Goal: Task Accomplishment & Management: Manage account settings

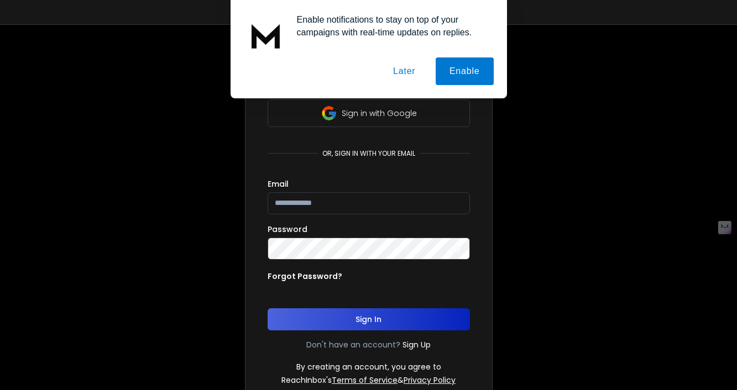
type input "**********"
click at [364, 316] on button "Sign In" at bounding box center [369, 320] width 202 height 22
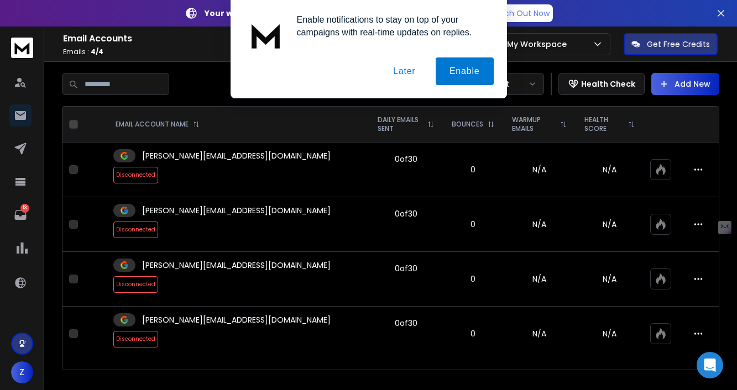
click at [408, 70] on button "Later" at bounding box center [404, 72] width 50 height 28
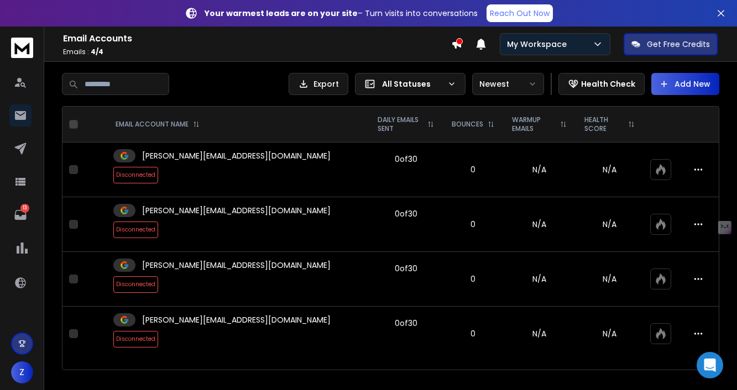
click at [539, 48] on p "My Workspace" at bounding box center [539, 44] width 64 height 11
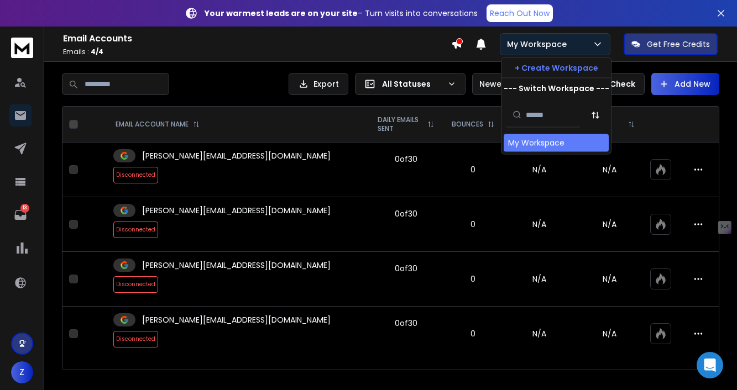
click at [545, 44] on p "My Workspace" at bounding box center [539, 44] width 64 height 11
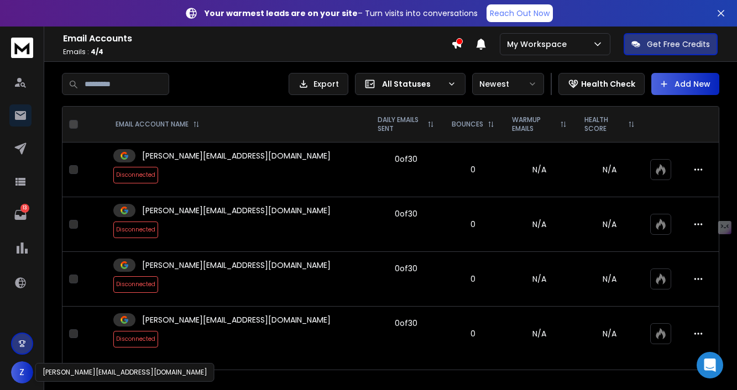
click at [18, 376] on span "Z" at bounding box center [22, 373] width 22 height 22
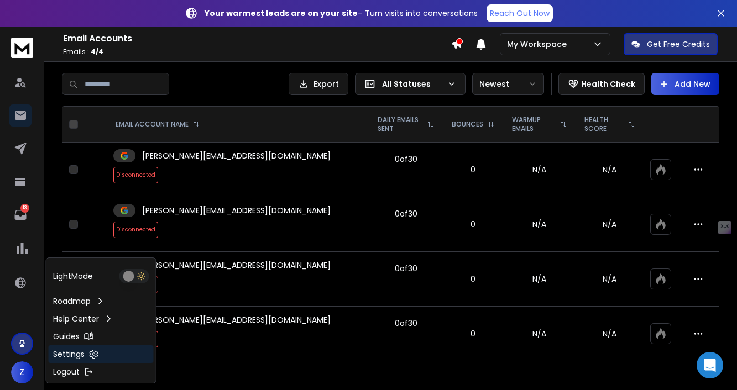
click at [75, 356] on p "Settings" at bounding box center [69, 354] width 32 height 11
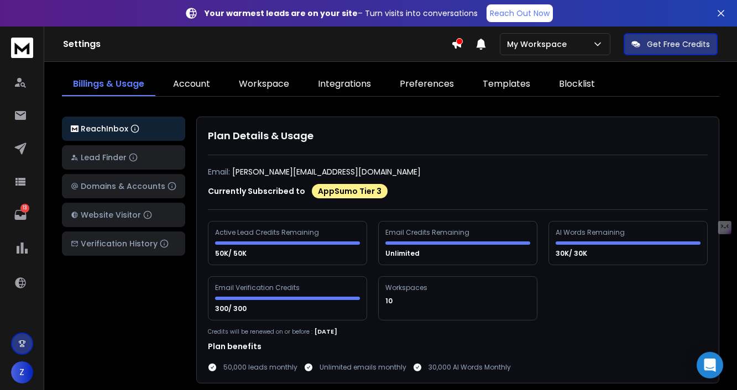
click at [110, 159] on button "Lead Finder" at bounding box center [123, 157] width 123 height 24
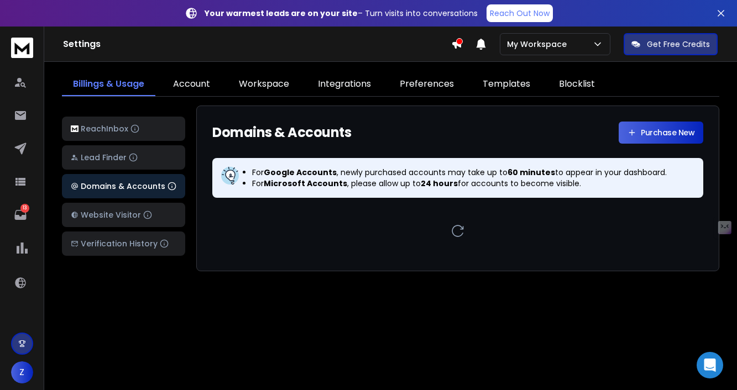
click at [114, 189] on button "Domains & Accounts" at bounding box center [123, 186] width 123 height 24
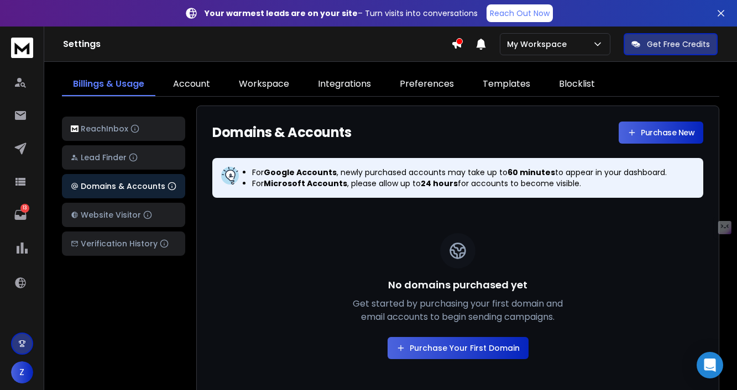
click at [115, 213] on button "Website Visitor" at bounding box center [123, 215] width 123 height 24
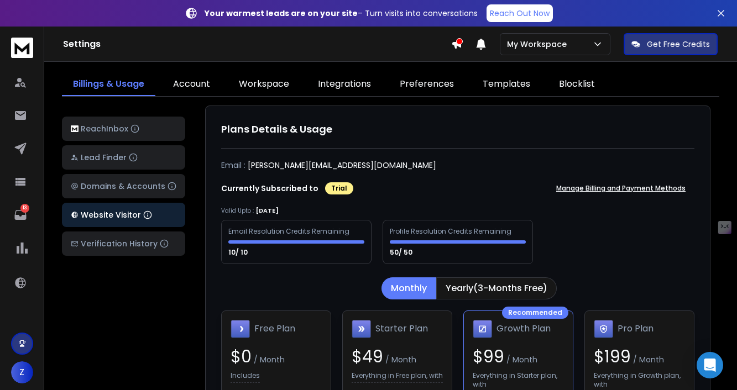
click at [118, 186] on button "Domains & Accounts" at bounding box center [123, 186] width 123 height 24
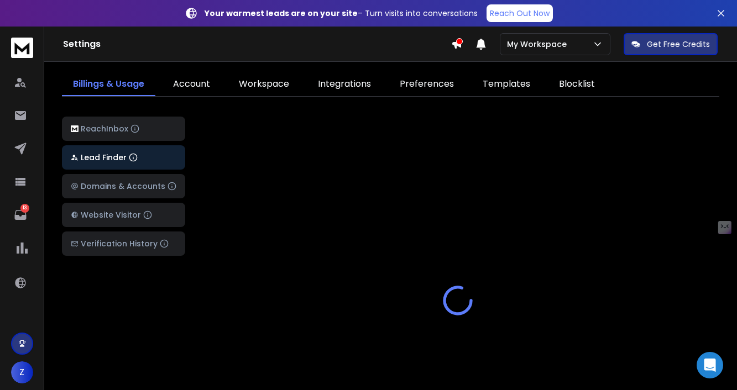
click at [123, 156] on button "Lead Finder" at bounding box center [123, 157] width 123 height 24
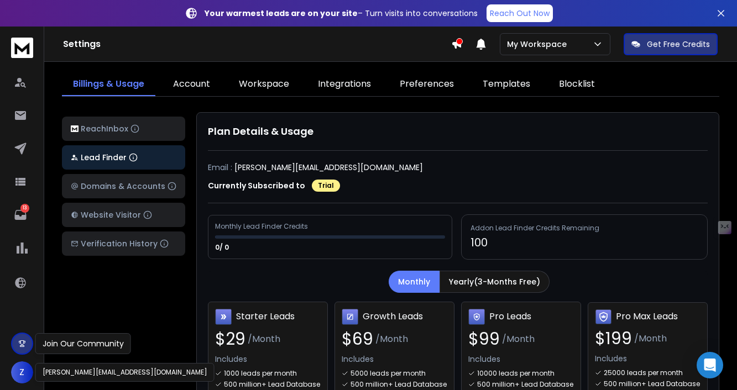
click at [24, 374] on span "Z" at bounding box center [22, 373] width 22 height 22
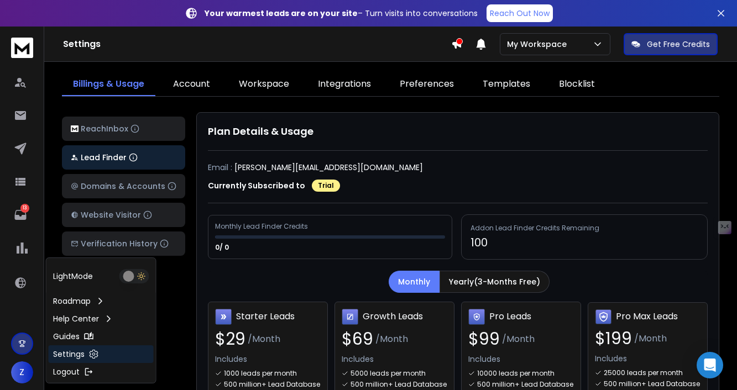
click at [67, 353] on p "Settings" at bounding box center [69, 354] width 32 height 11
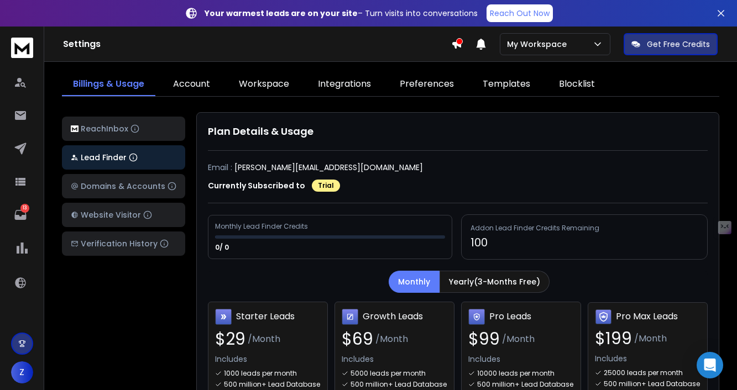
click at [100, 188] on button "Domains & Accounts" at bounding box center [123, 186] width 123 height 24
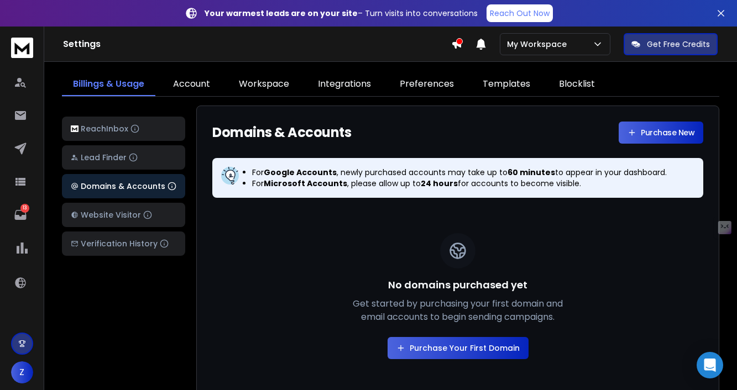
click at [105, 132] on button "ReachInbox" at bounding box center [123, 129] width 123 height 24
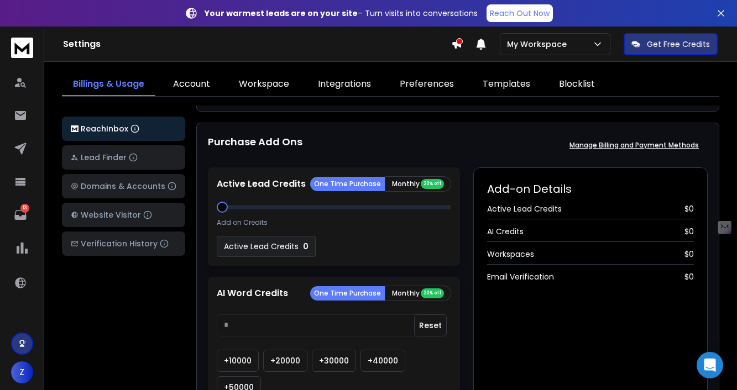
scroll to position [268, 0]
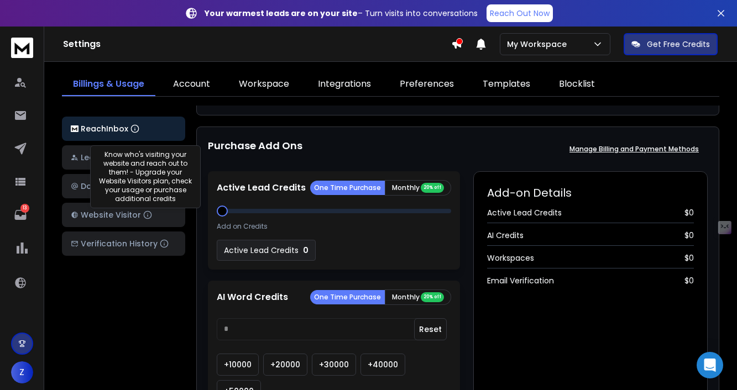
click at [88, 158] on button "Lead Finder" at bounding box center [123, 157] width 123 height 24
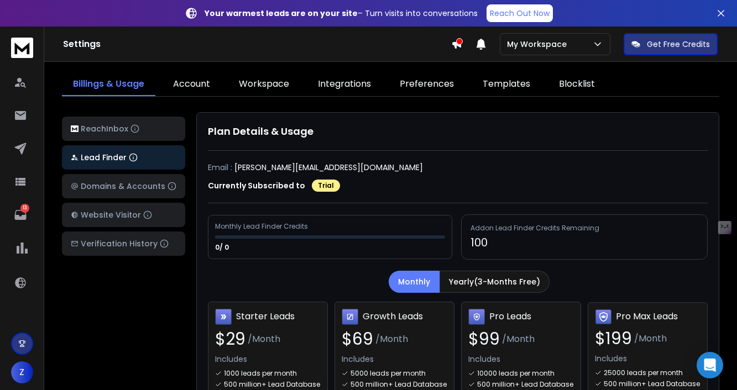
click at [110, 190] on button "Domains & Accounts" at bounding box center [123, 186] width 123 height 24
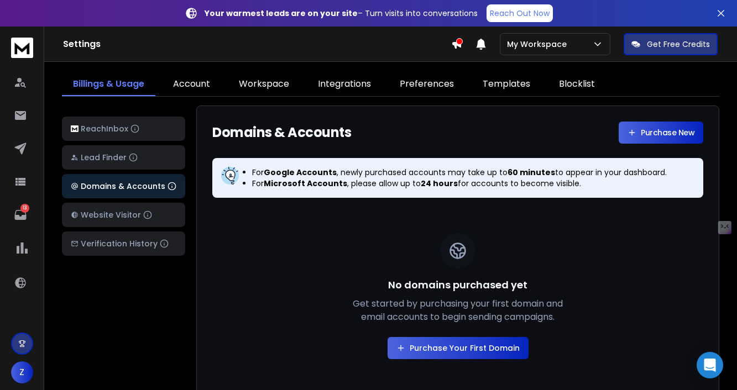
click at [110, 219] on button "Website Visitor" at bounding box center [123, 215] width 123 height 24
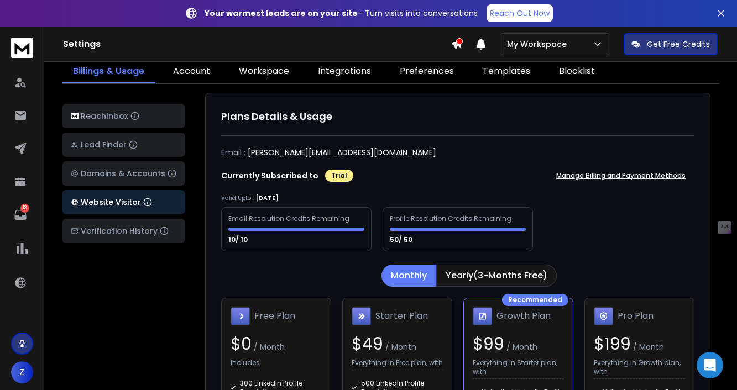
scroll to position [0, 0]
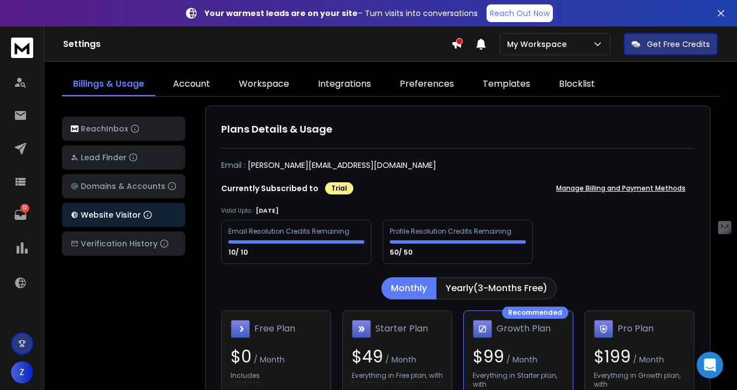
click at [340, 80] on link "Integrations" at bounding box center [344, 84] width 75 height 23
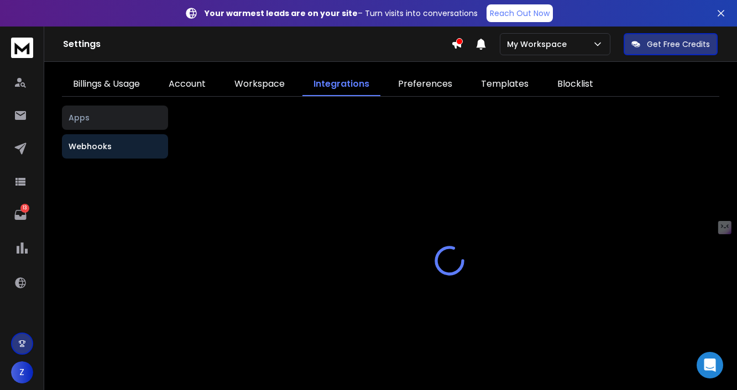
click at [116, 146] on button "Webhooks" at bounding box center [115, 146] width 106 height 24
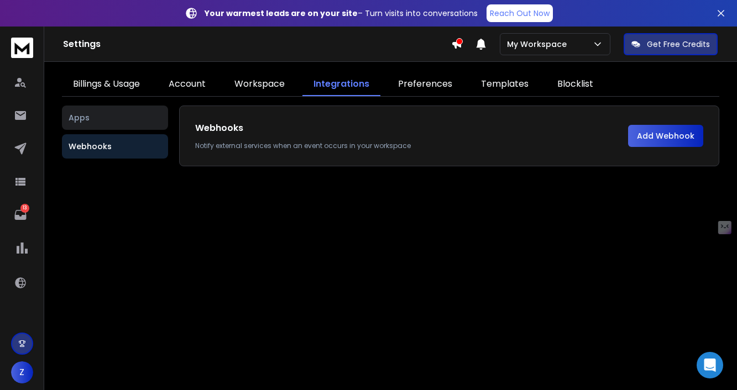
click at [427, 91] on link "Preferences" at bounding box center [425, 84] width 76 height 23
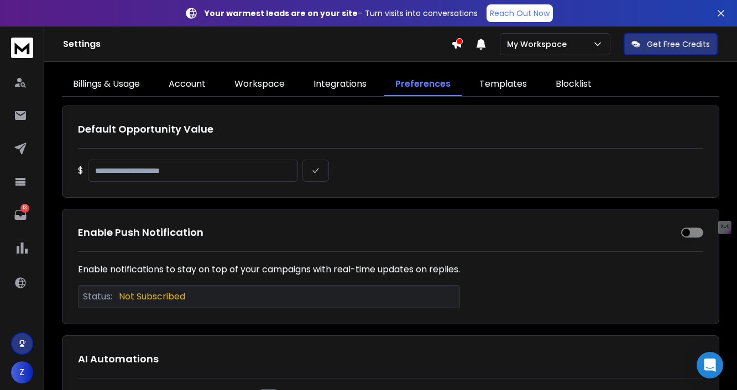
click at [513, 90] on link "Templates" at bounding box center [503, 84] width 70 height 23
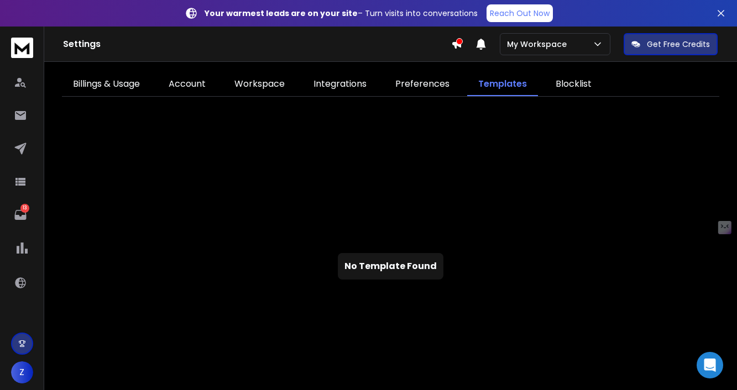
click at [574, 82] on link "Blocklist" at bounding box center [574, 84] width 58 height 23
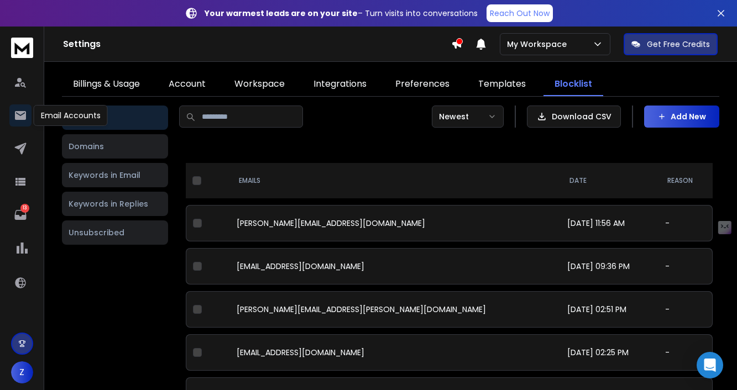
click at [18, 122] on link at bounding box center [20, 116] width 22 height 22
